Goal: Task Accomplishment & Management: Use online tool/utility

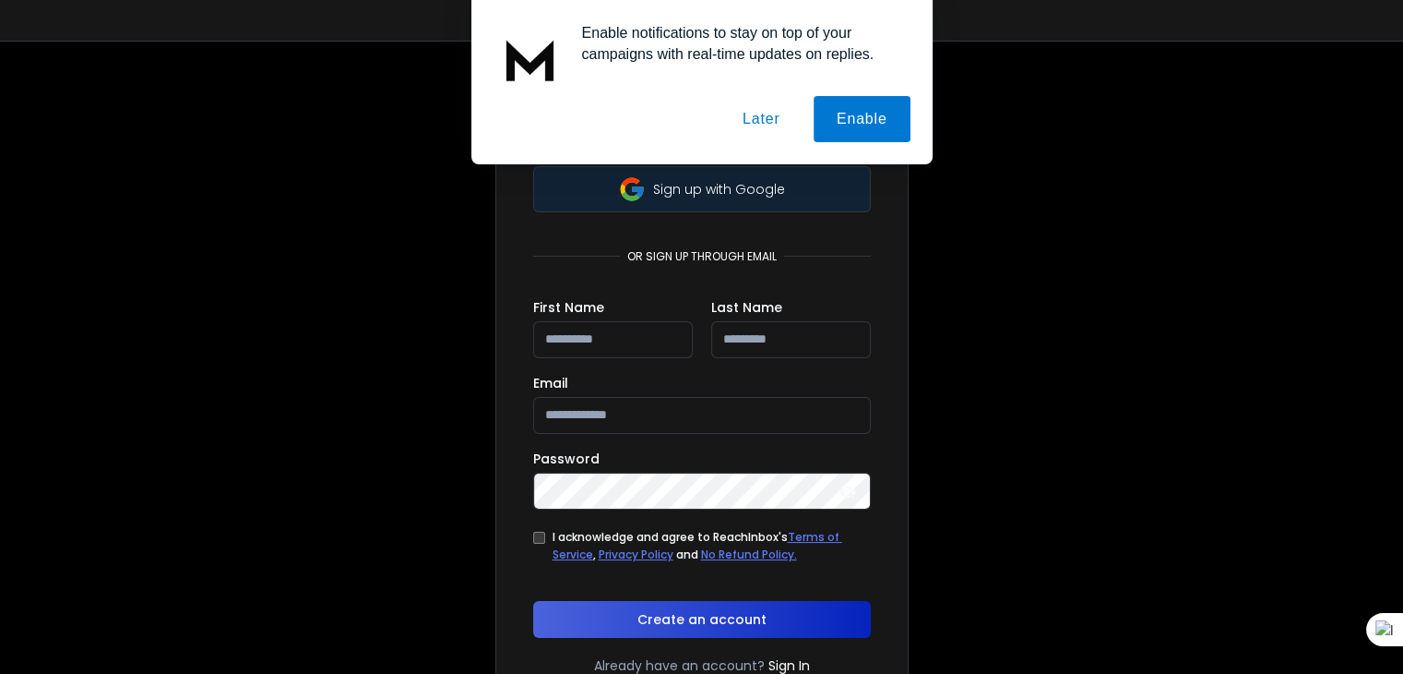
click at [704, 190] on p "Sign up with Google" at bounding box center [719, 189] width 132 height 18
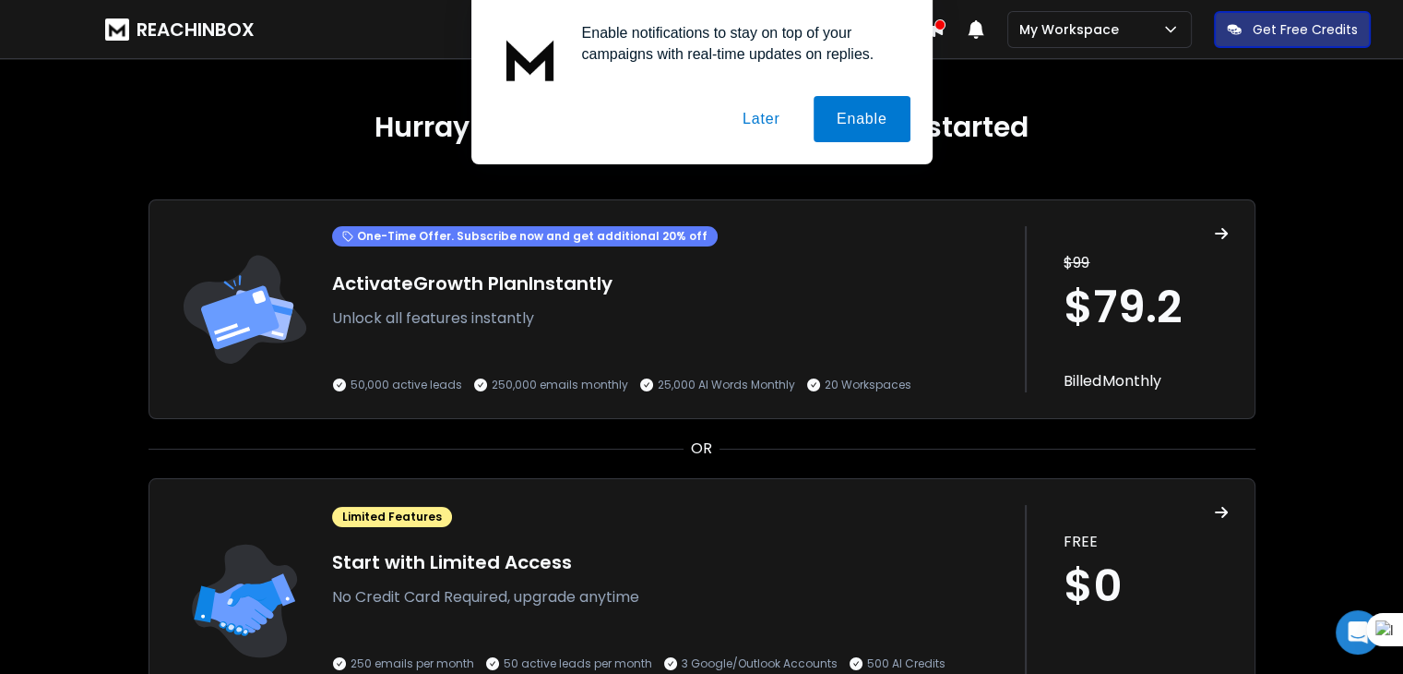
click at [764, 115] on button "Later" at bounding box center [761, 119] width 83 height 46
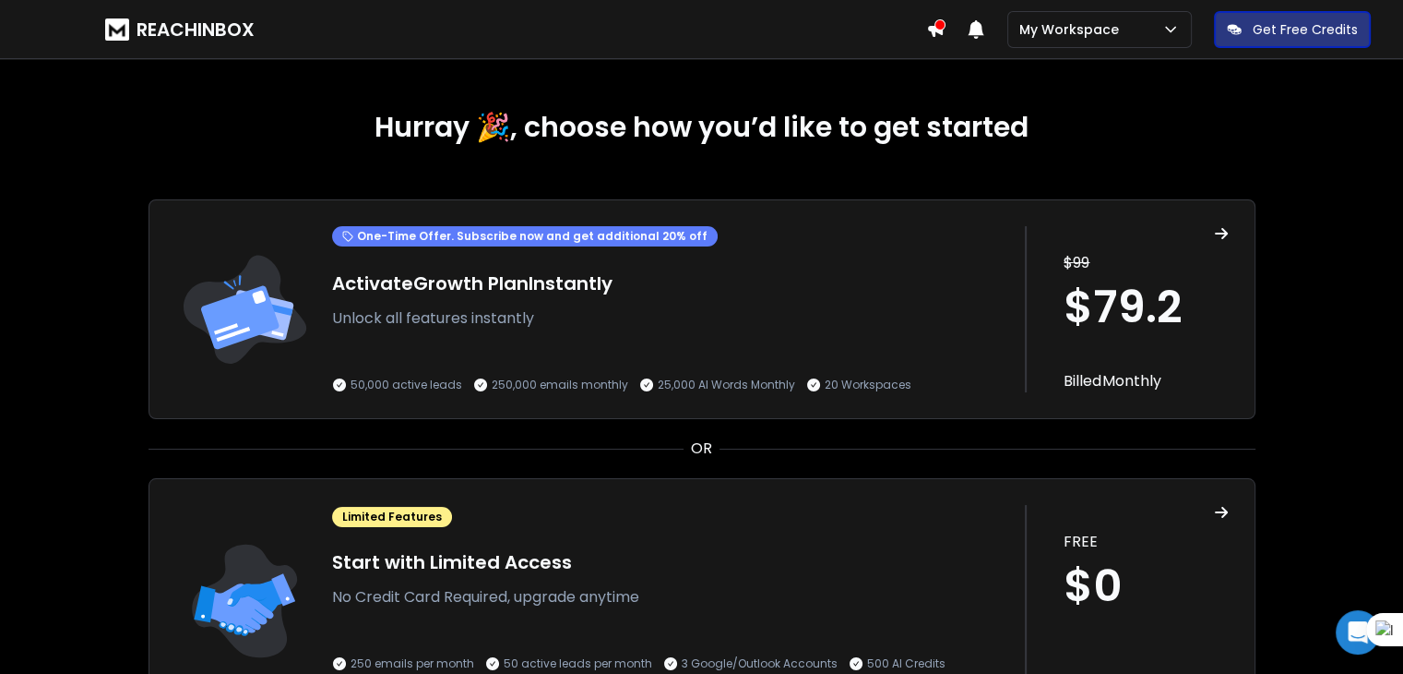
click at [1103, 8] on div "REACHINBOX My Workspace Get Free Credits" at bounding box center [701, 29] width 1403 height 59
click at [1092, 30] on p "My Workspace" at bounding box center [1073, 29] width 107 height 18
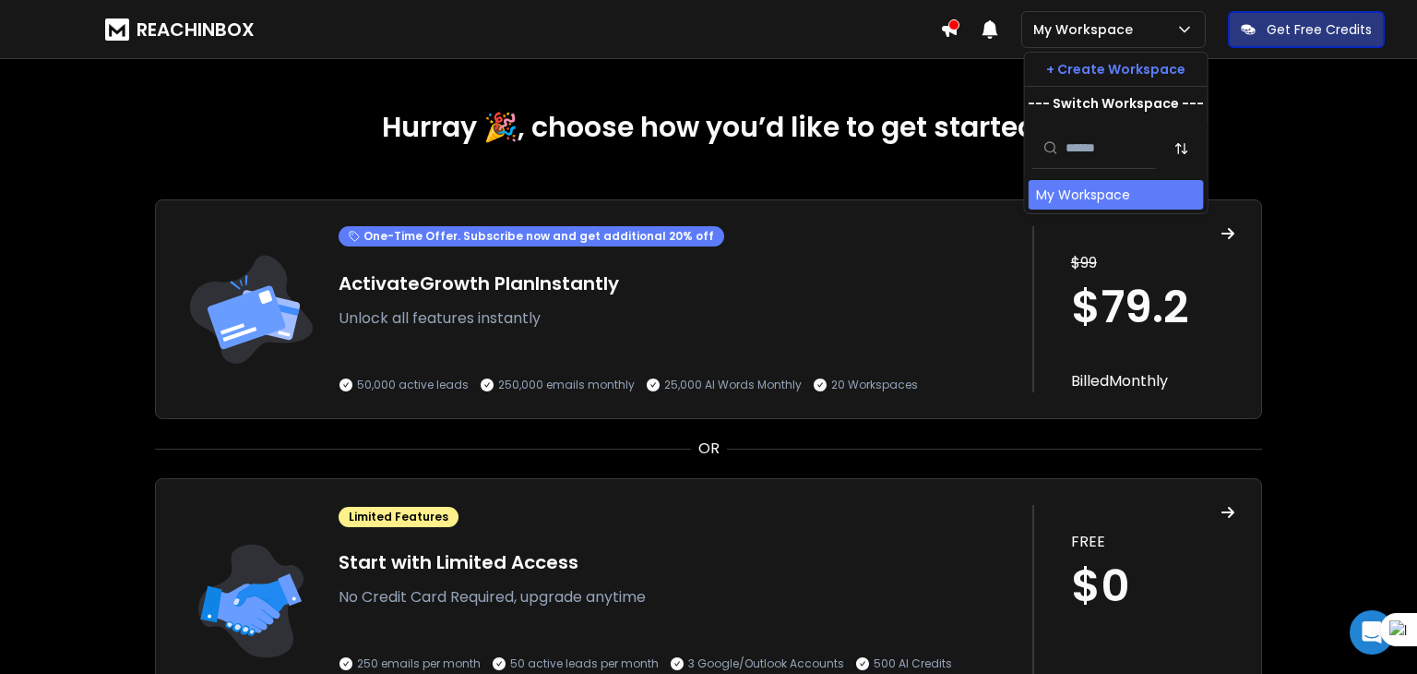
click at [1077, 198] on div "My Workspace" at bounding box center [1083, 194] width 94 height 18
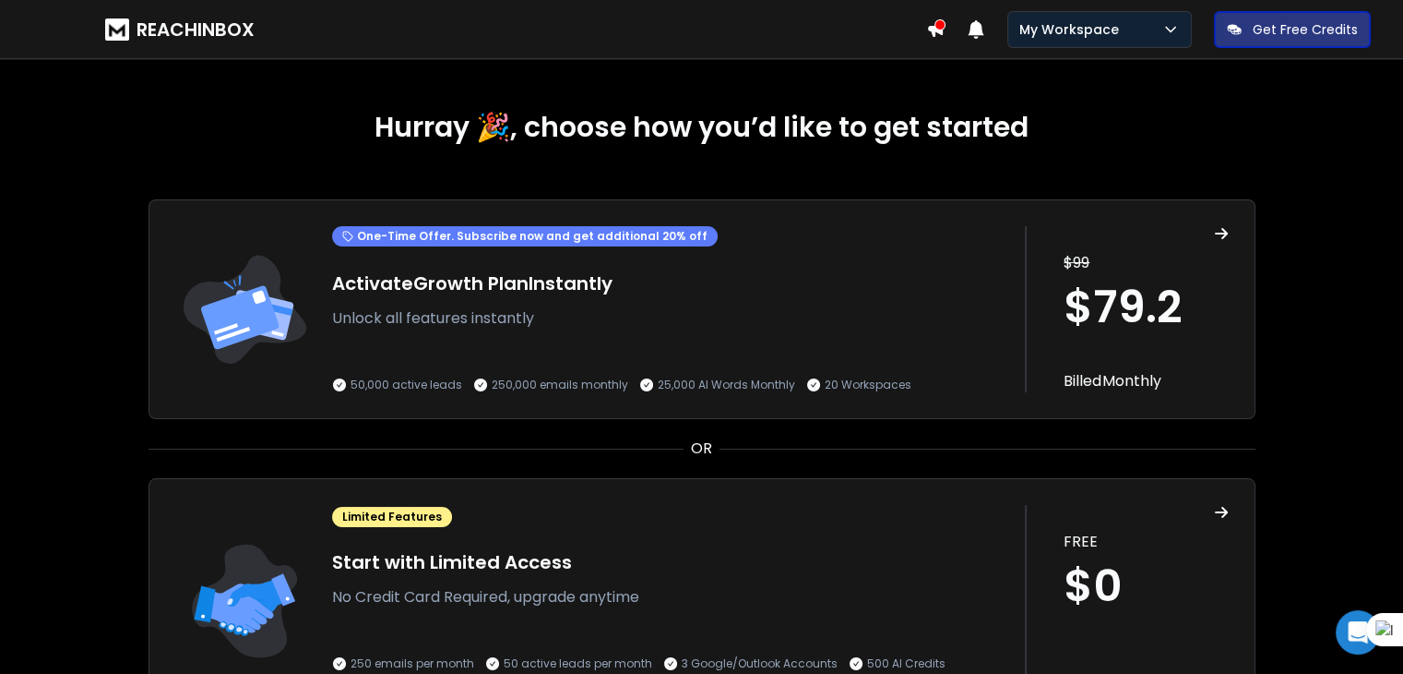
click at [1114, 28] on p "My Workspace" at bounding box center [1073, 29] width 107 height 18
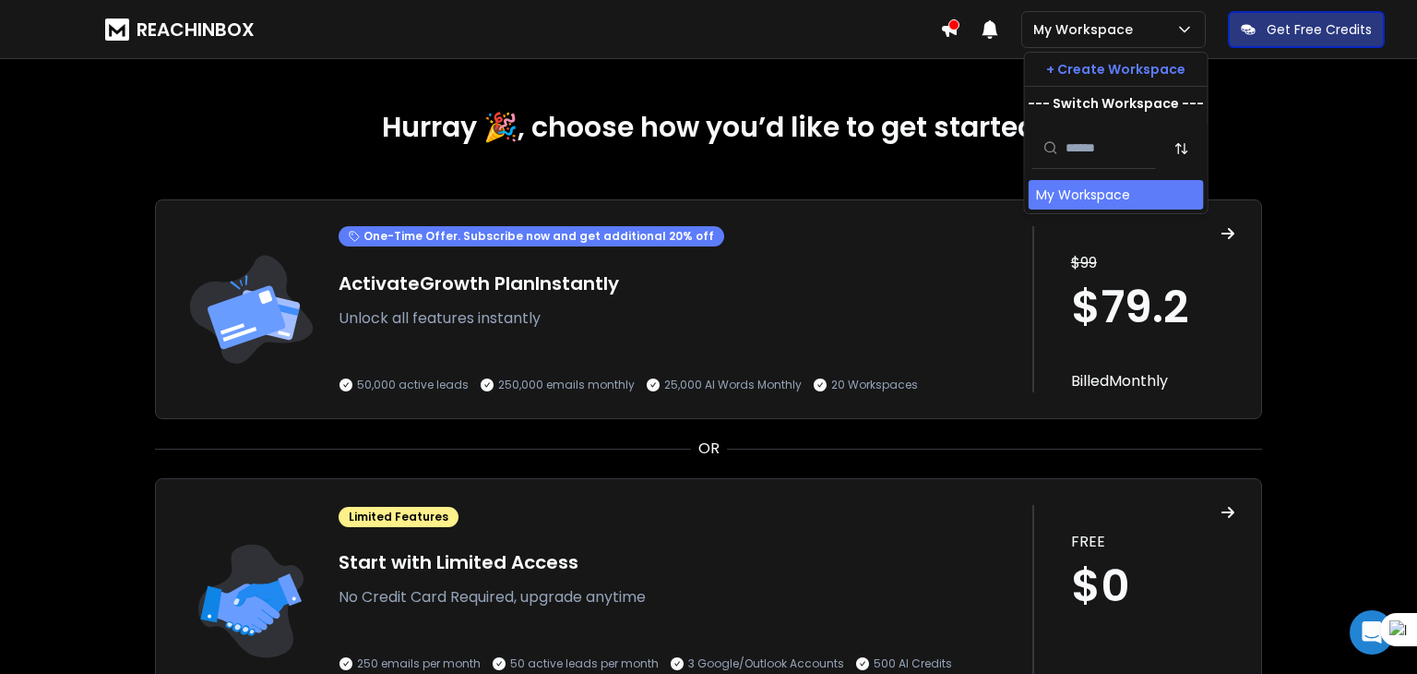
click at [1109, 94] on p "--- Switch Workspace ---" at bounding box center [1116, 103] width 176 height 18
click at [1108, 103] on p "--- Switch Workspace ---" at bounding box center [1116, 103] width 176 height 18
click at [1180, 25] on icon "button" at bounding box center [1185, 29] width 18 height 18
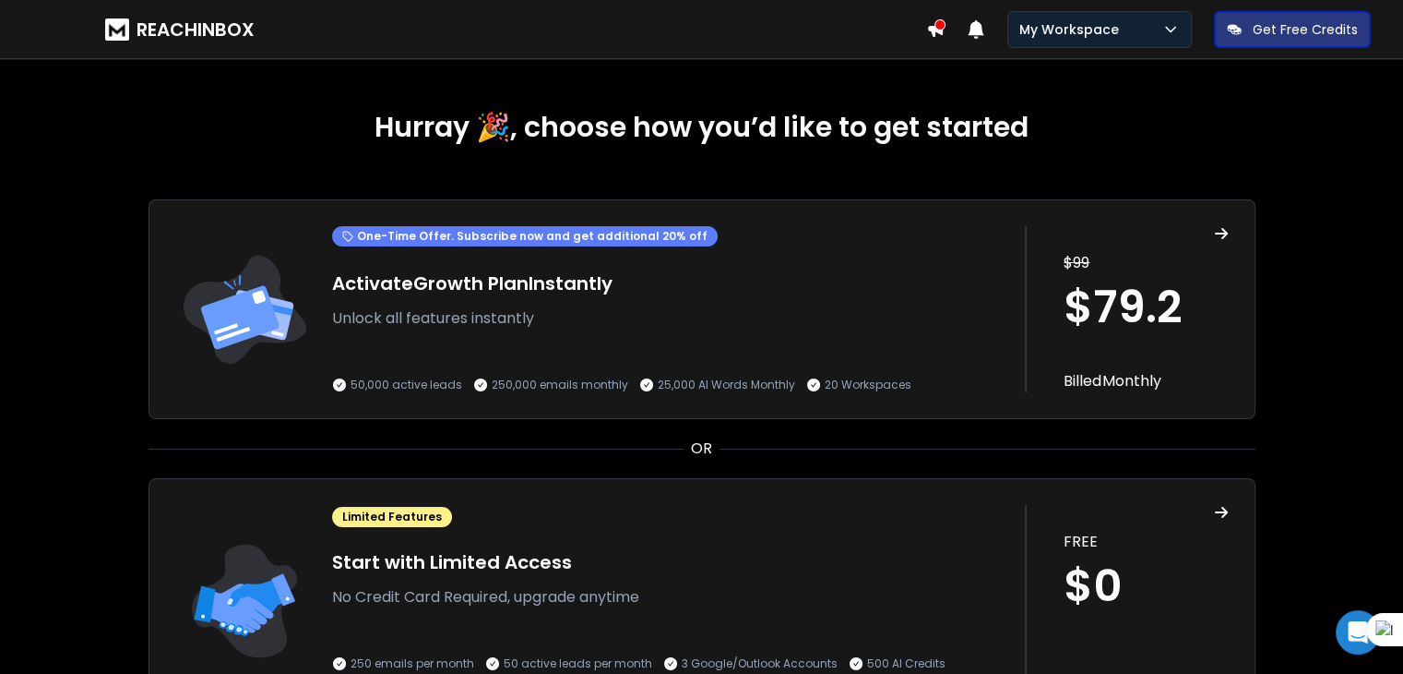
click at [1180, 25] on icon "button" at bounding box center [1171, 29] width 18 height 18
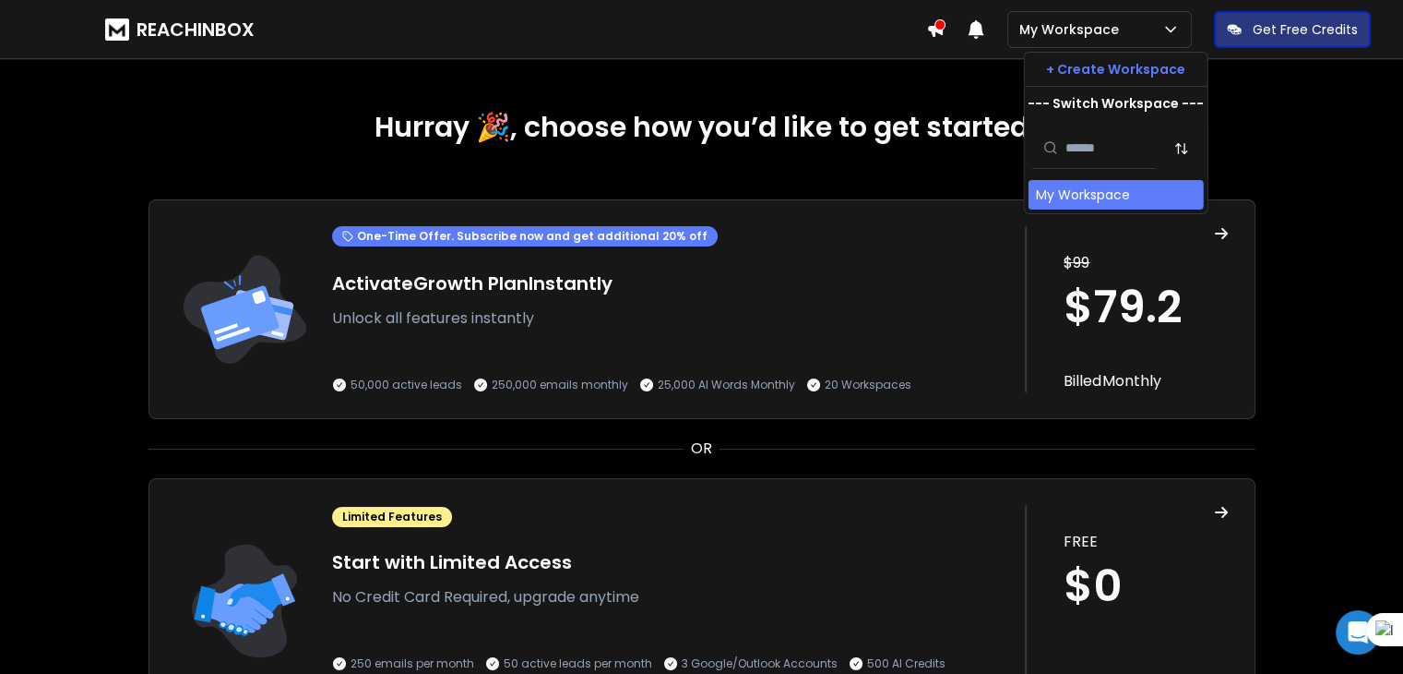
click at [804, 141] on h1 "Hurray 🎉, choose how you’d like to get started" at bounding box center [702, 127] width 1107 height 33
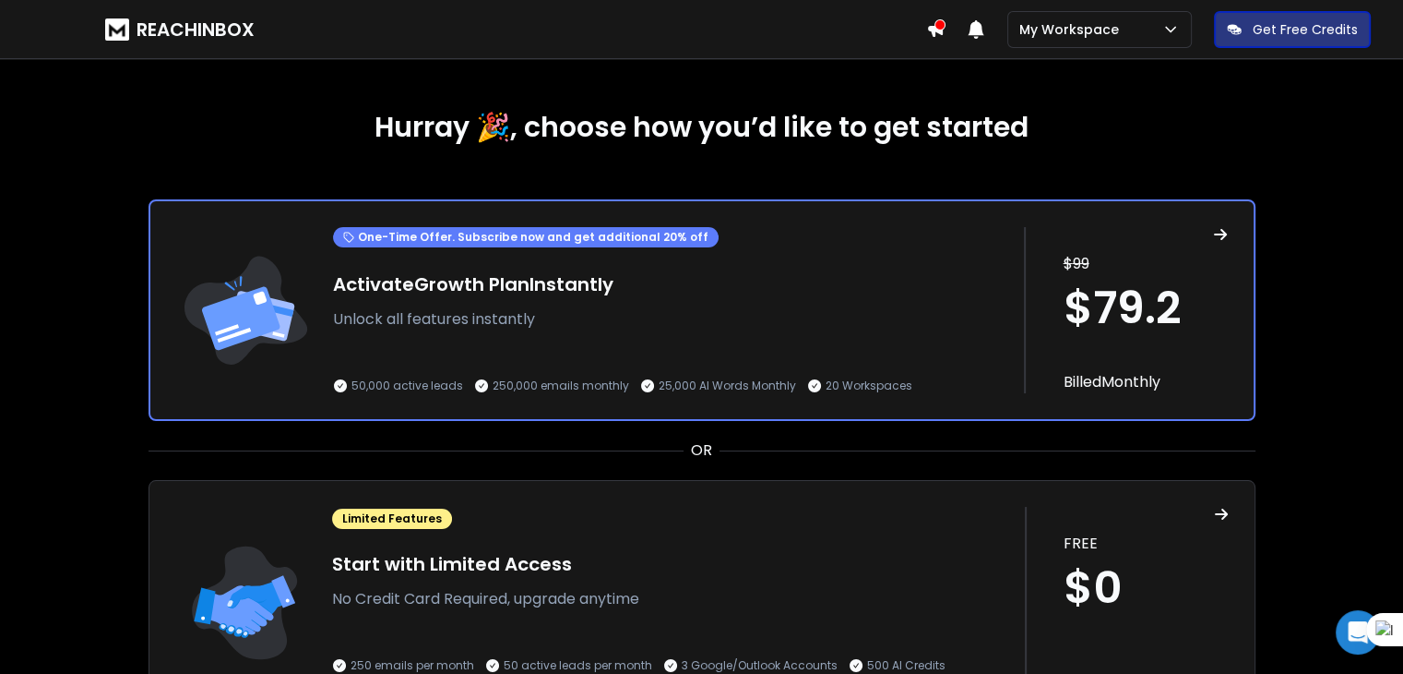
scroll to position [52, 0]
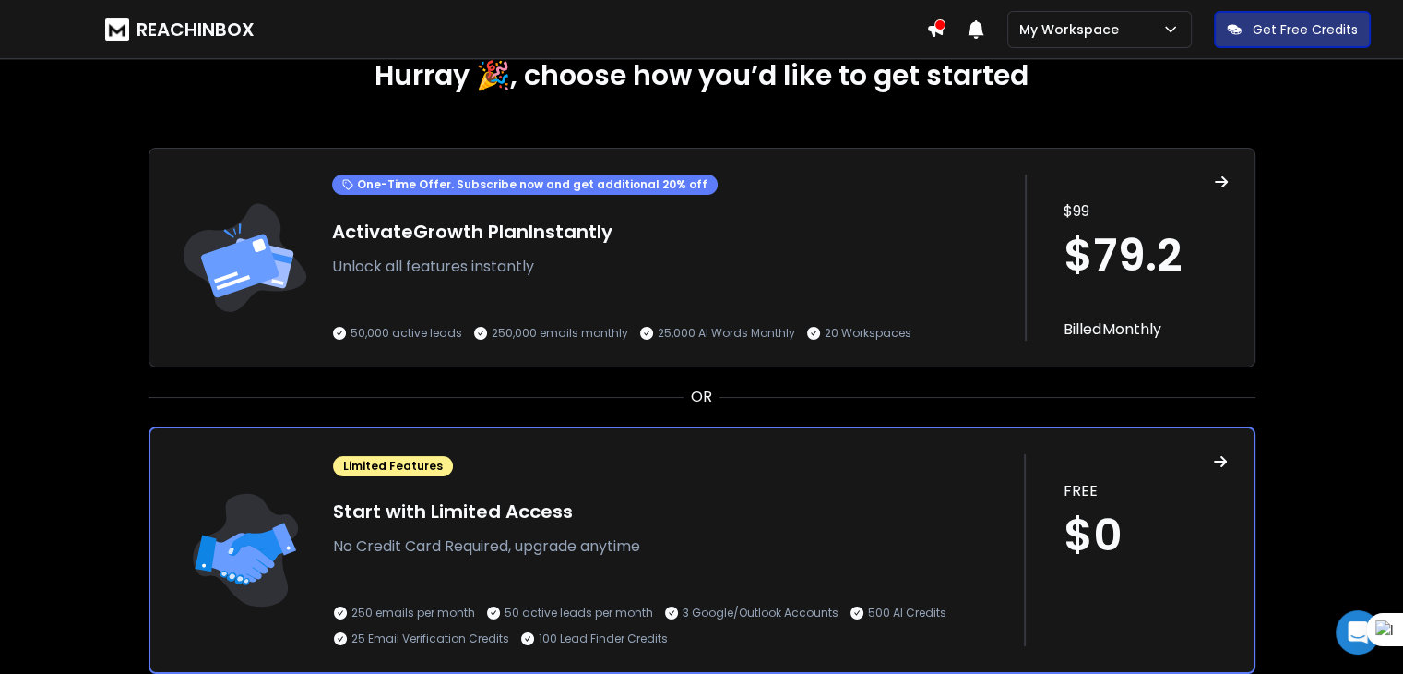
click at [640, 516] on h1 "Start with Limited Access" at bounding box center [670, 511] width 674 height 26
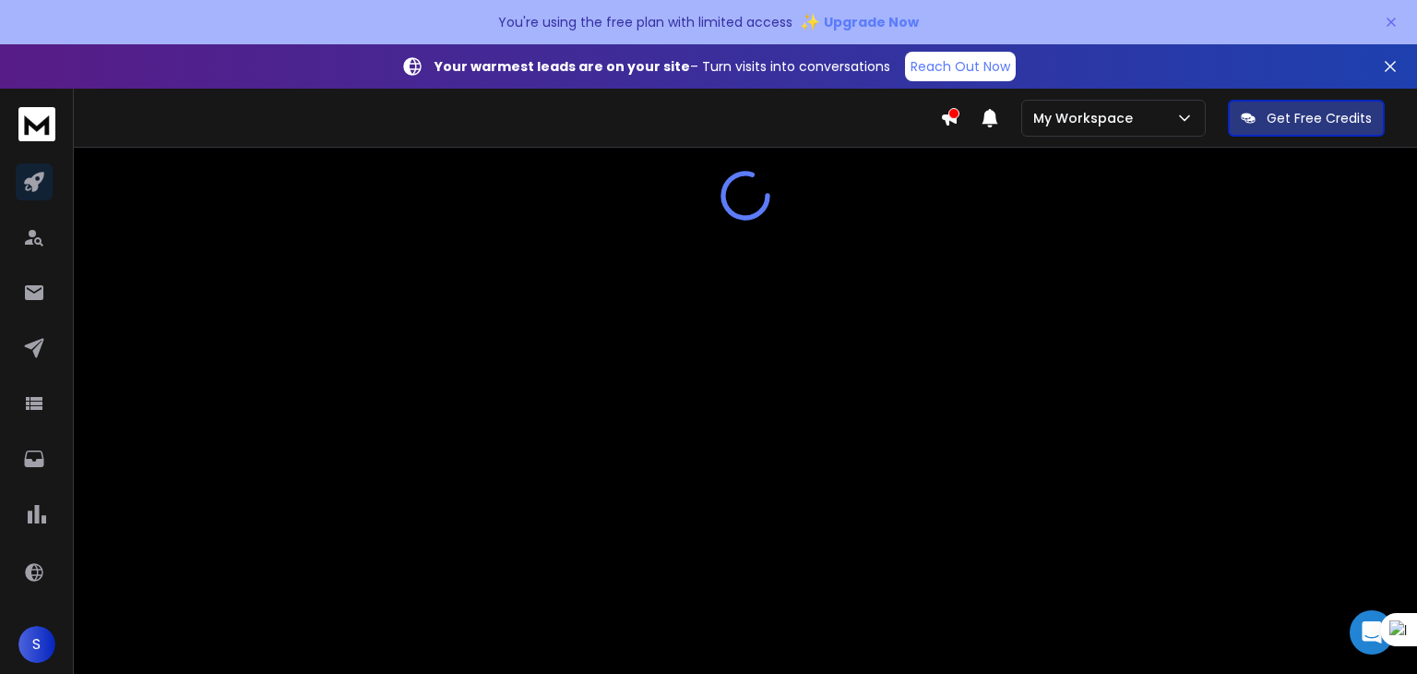
click at [818, 296] on div "You're using the free plan with limited access ✨ Upgrade Now Your warmest leads…" at bounding box center [708, 337] width 1417 height 674
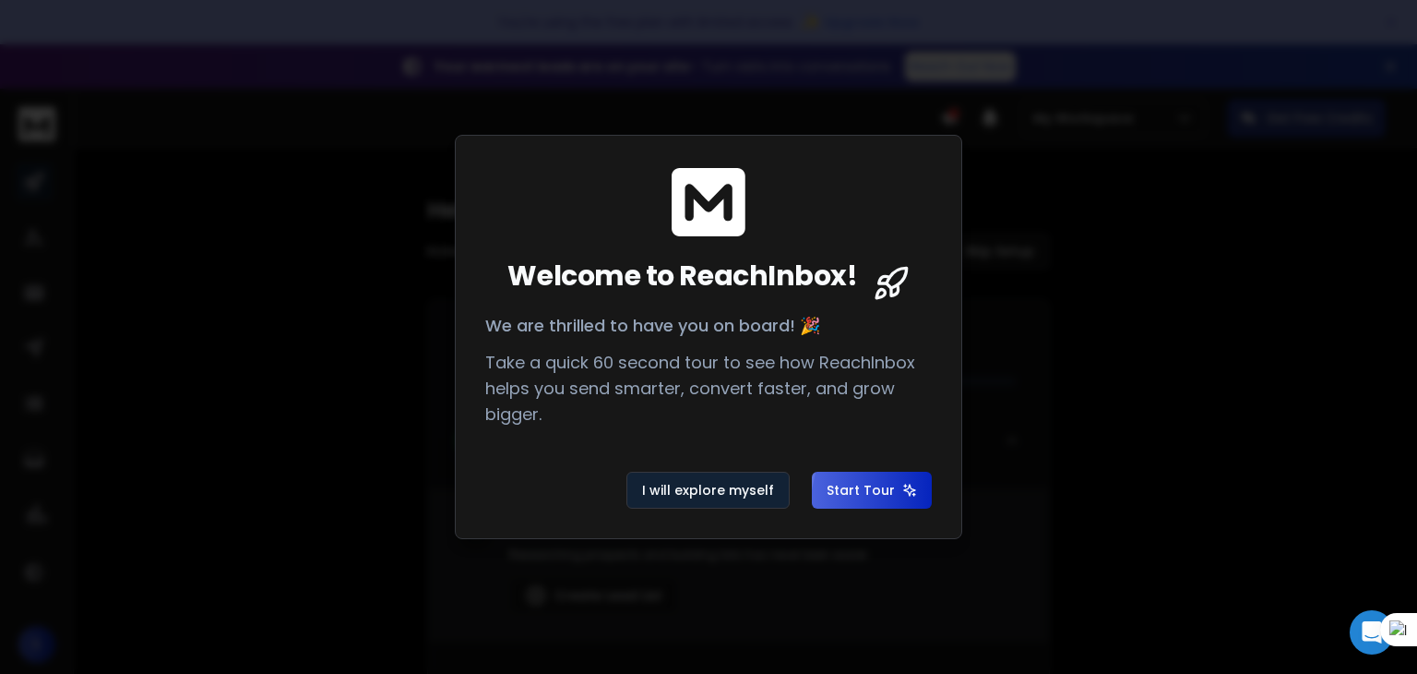
click at [709, 492] on button "I will explore myself" at bounding box center [708, 490] width 163 height 37
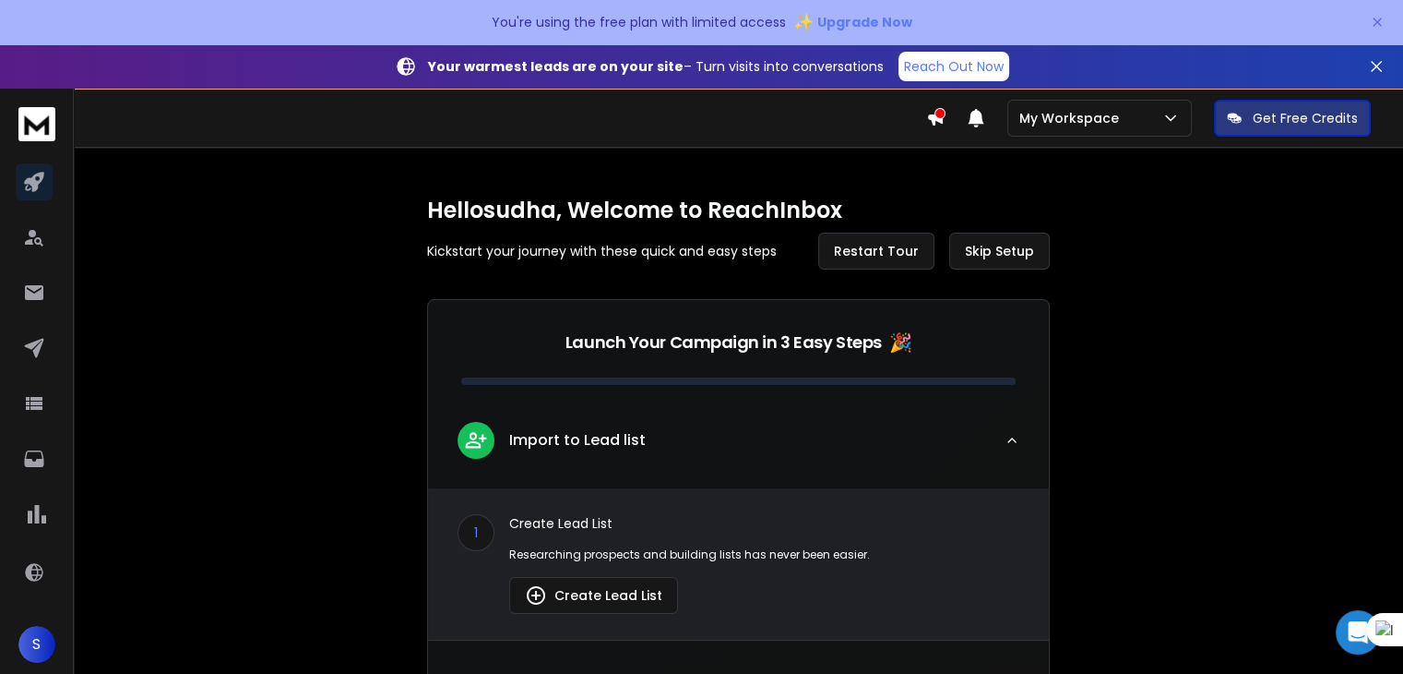
click at [598, 450] on p "Import to Lead list" at bounding box center [577, 440] width 137 height 22
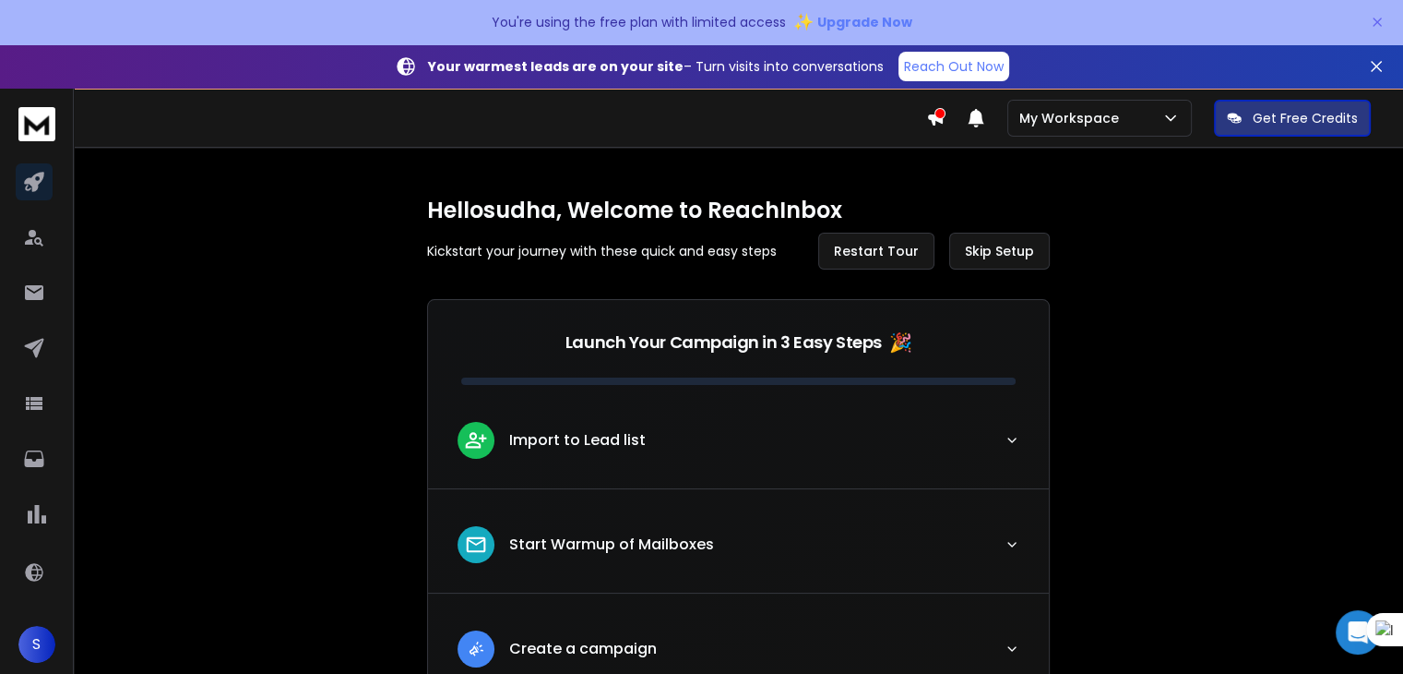
click at [598, 450] on p "Import to Lead list" at bounding box center [577, 440] width 137 height 22
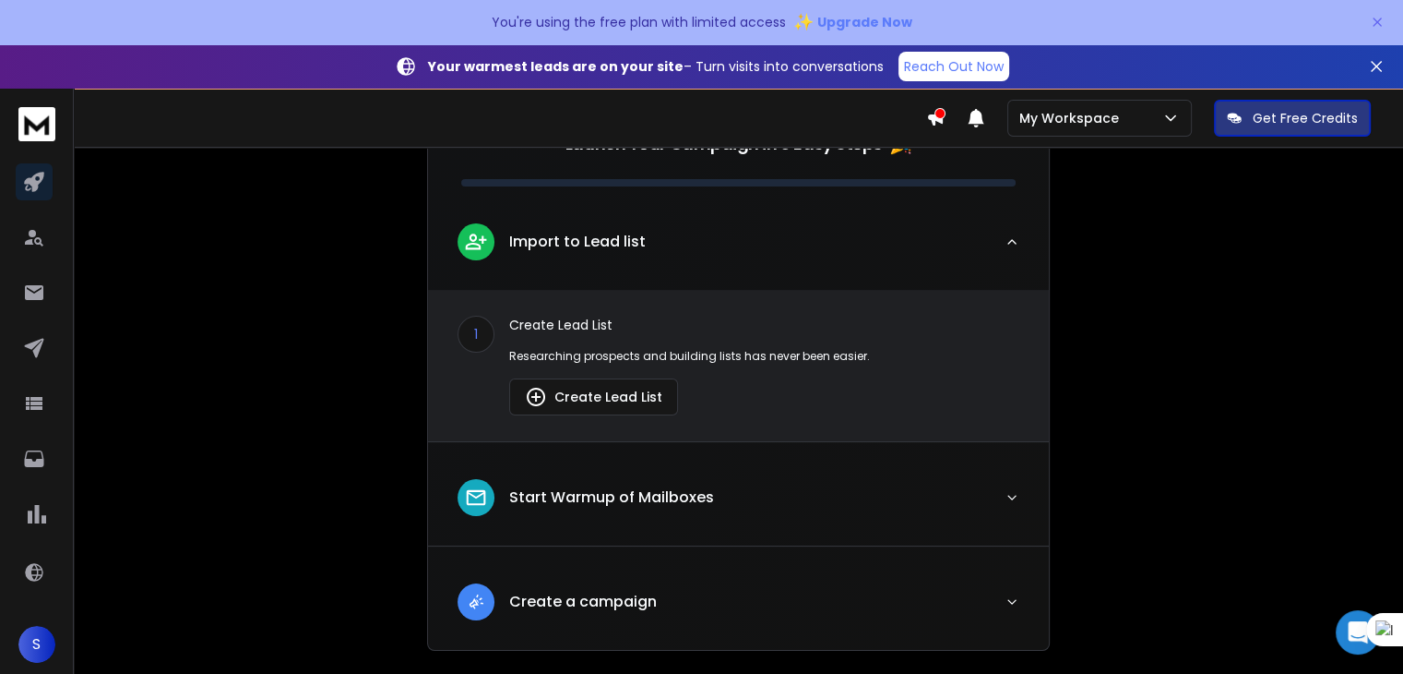
scroll to position [222, 0]
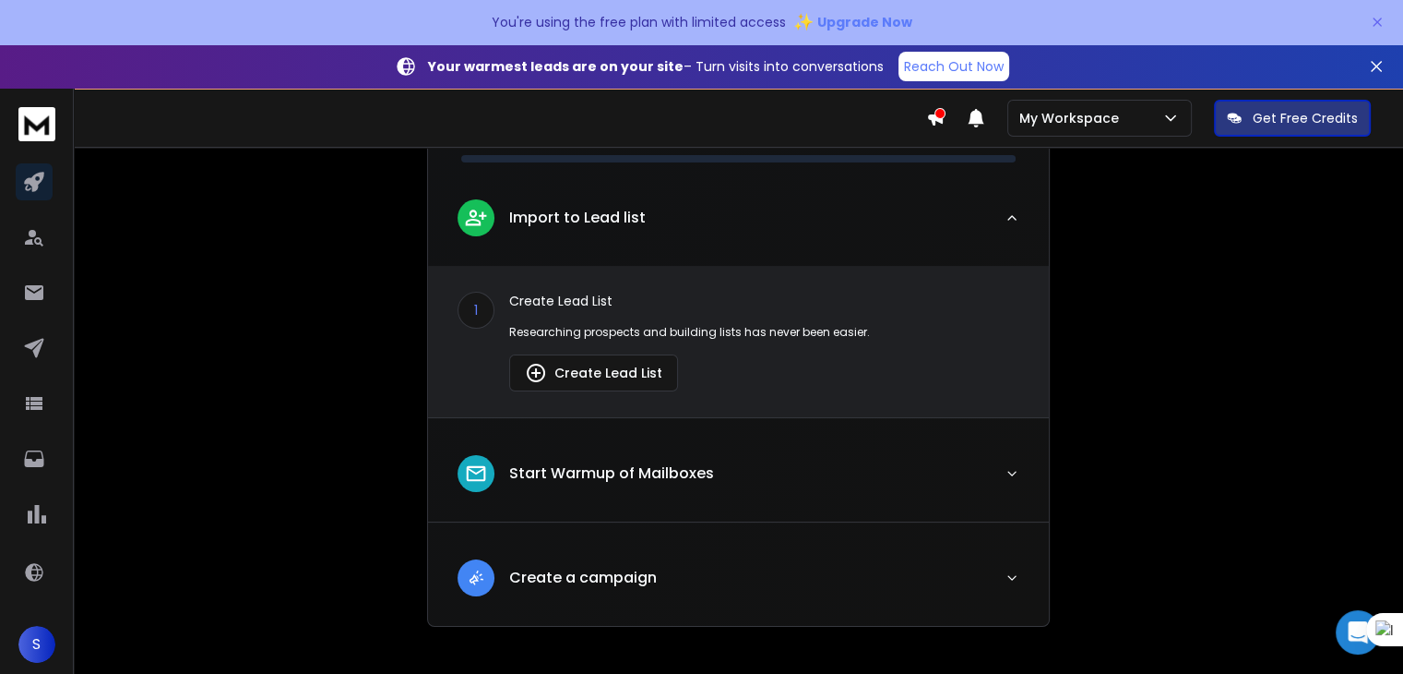
click at [620, 476] on p "Start Warmup of Mailboxes" at bounding box center [611, 473] width 205 height 22
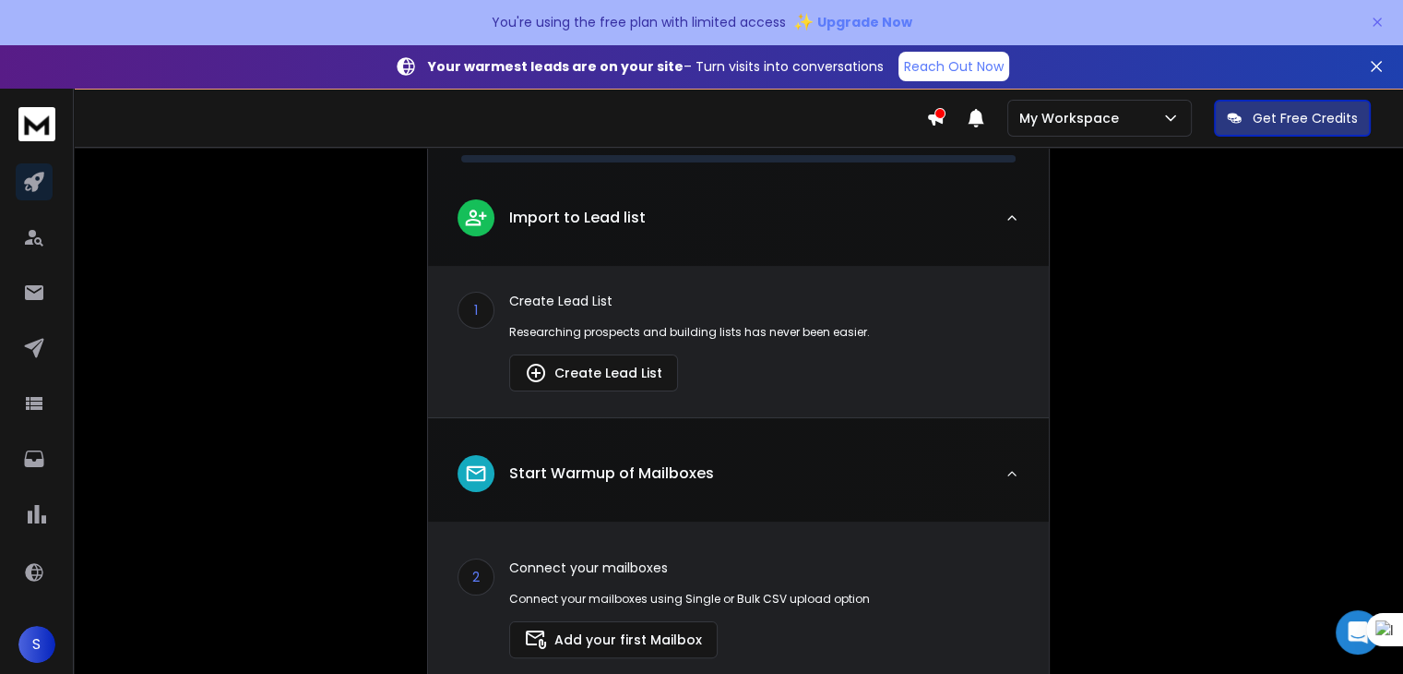
scroll to position [541, 0]
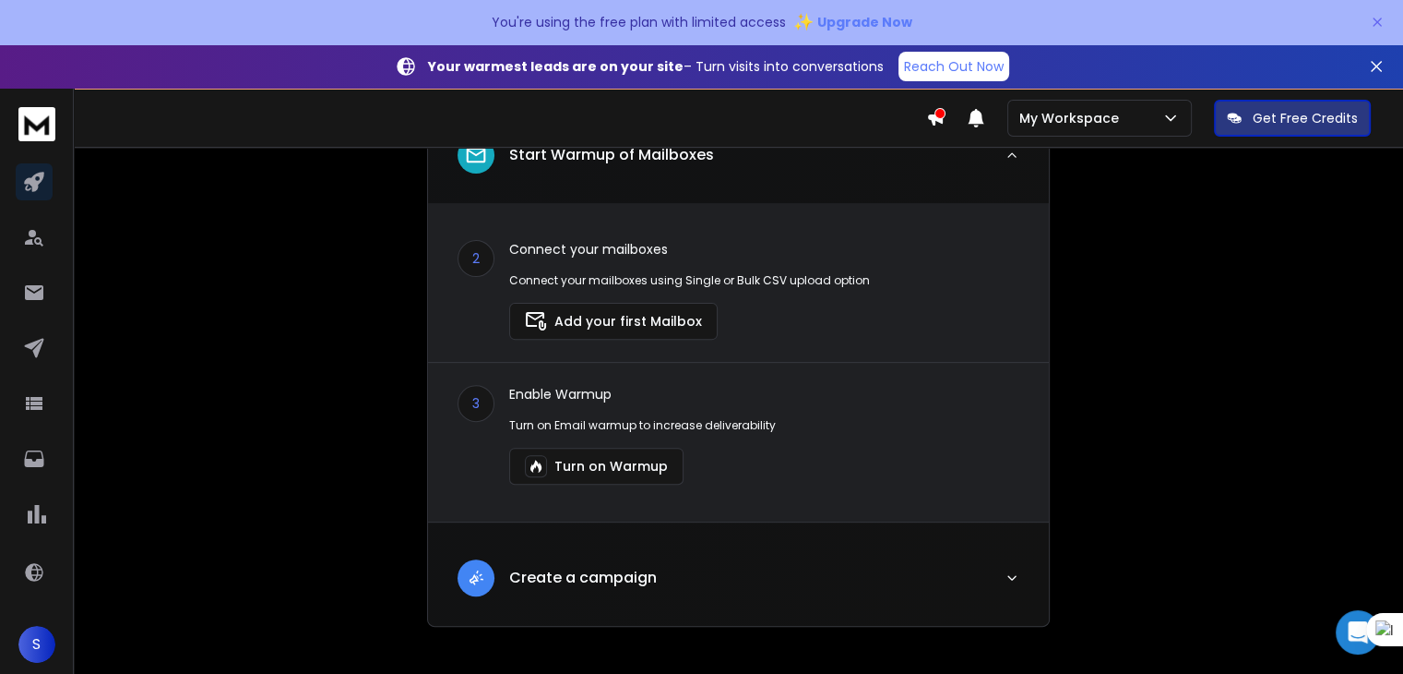
click at [583, 598] on button "Create a campaign" at bounding box center [738, 584] width 621 height 81
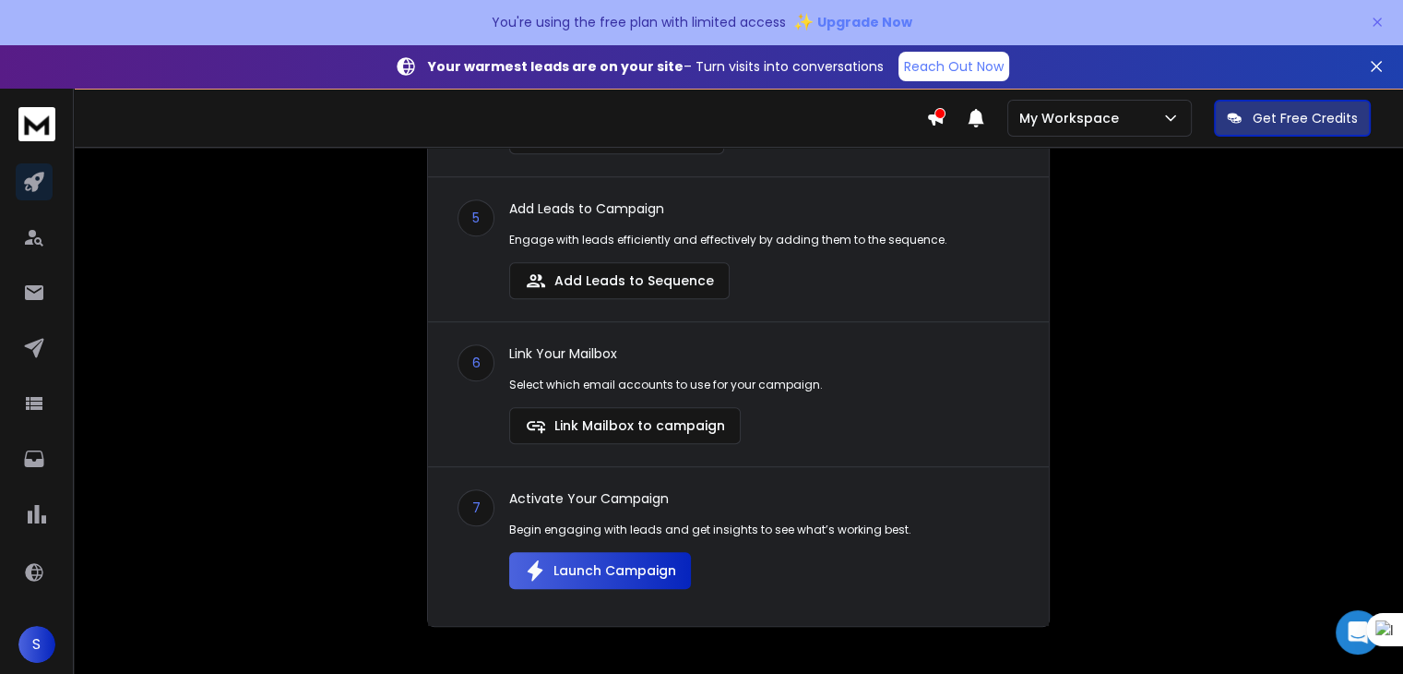
scroll to position [0, 0]
